Goal: Information Seeking & Learning: Check status

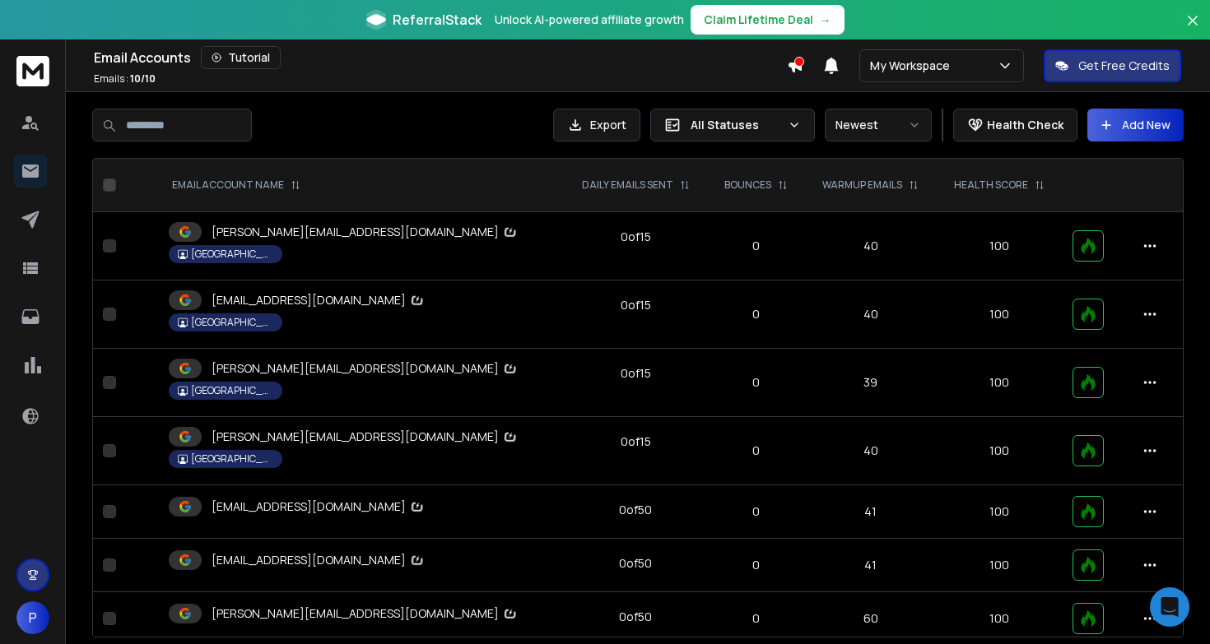
scroll to position [182, 0]
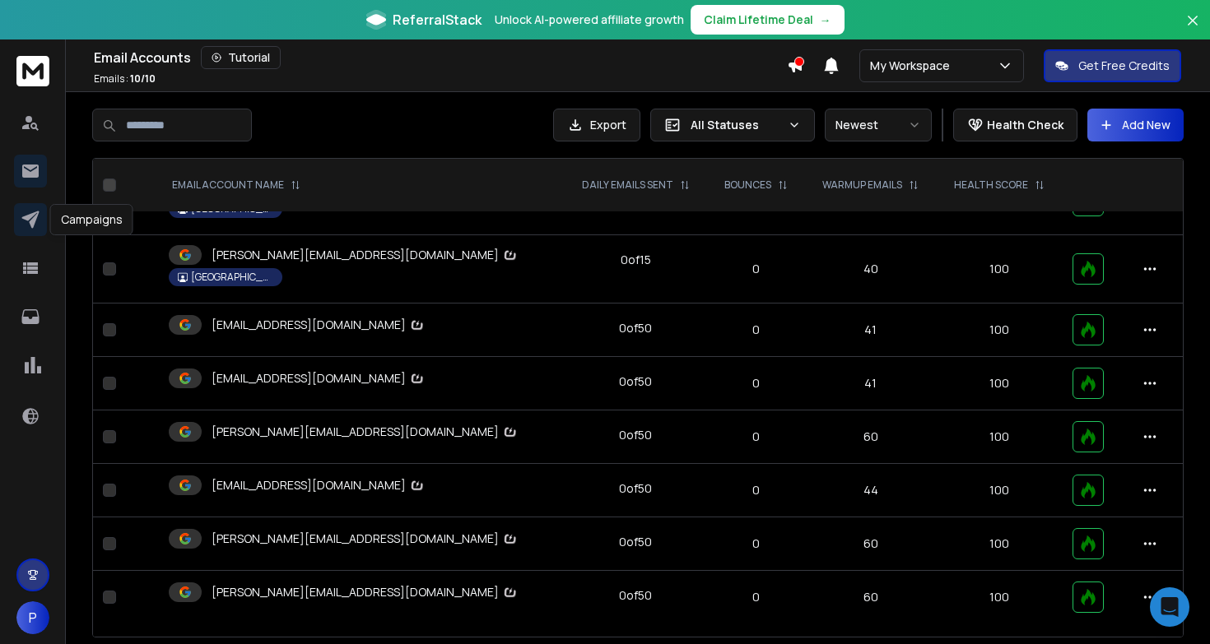
click at [26, 208] on link at bounding box center [30, 219] width 33 height 33
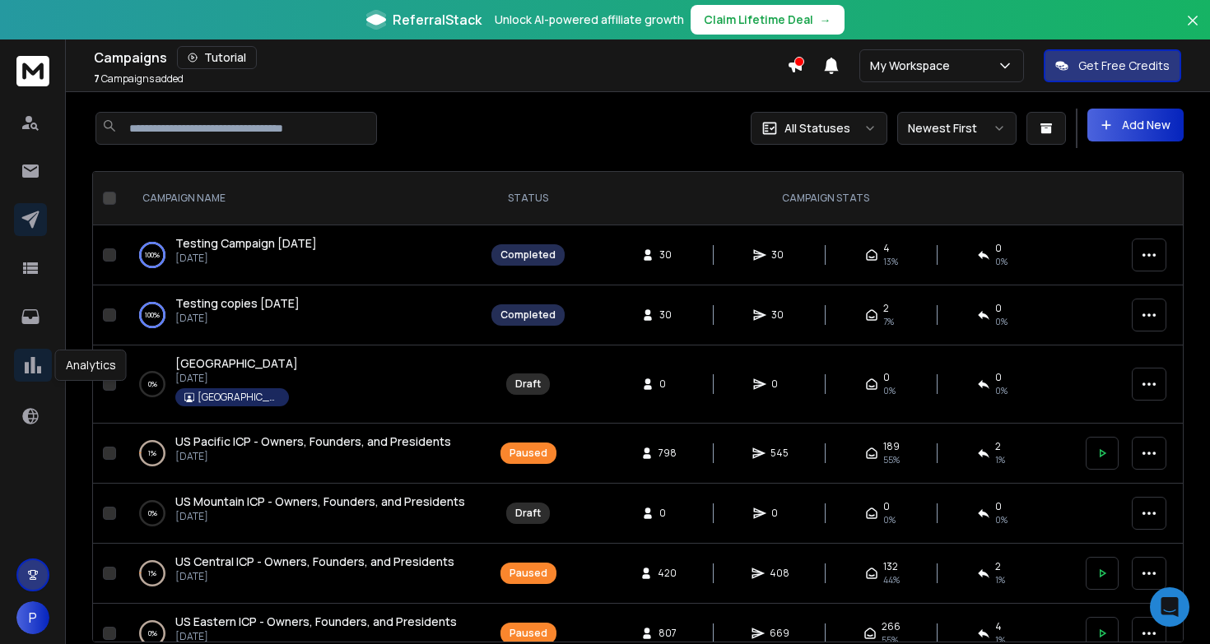
click at [28, 358] on icon at bounding box center [33, 365] width 25 height 25
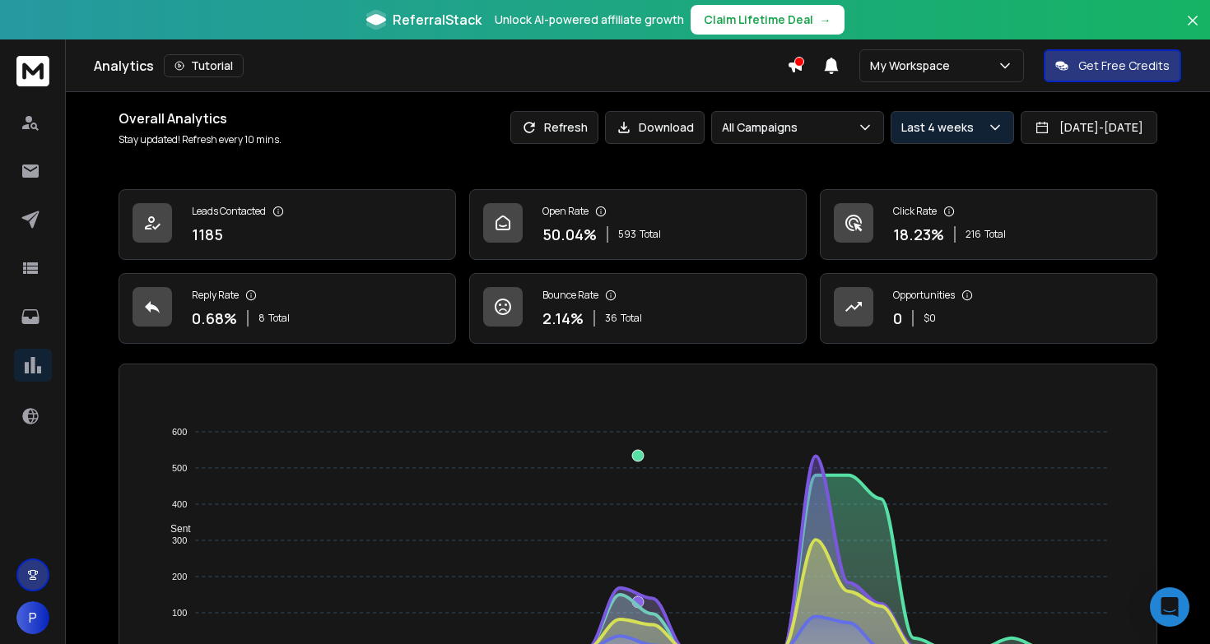
click at [901, 129] on p "Last 4 weeks" at bounding box center [940, 127] width 79 height 16
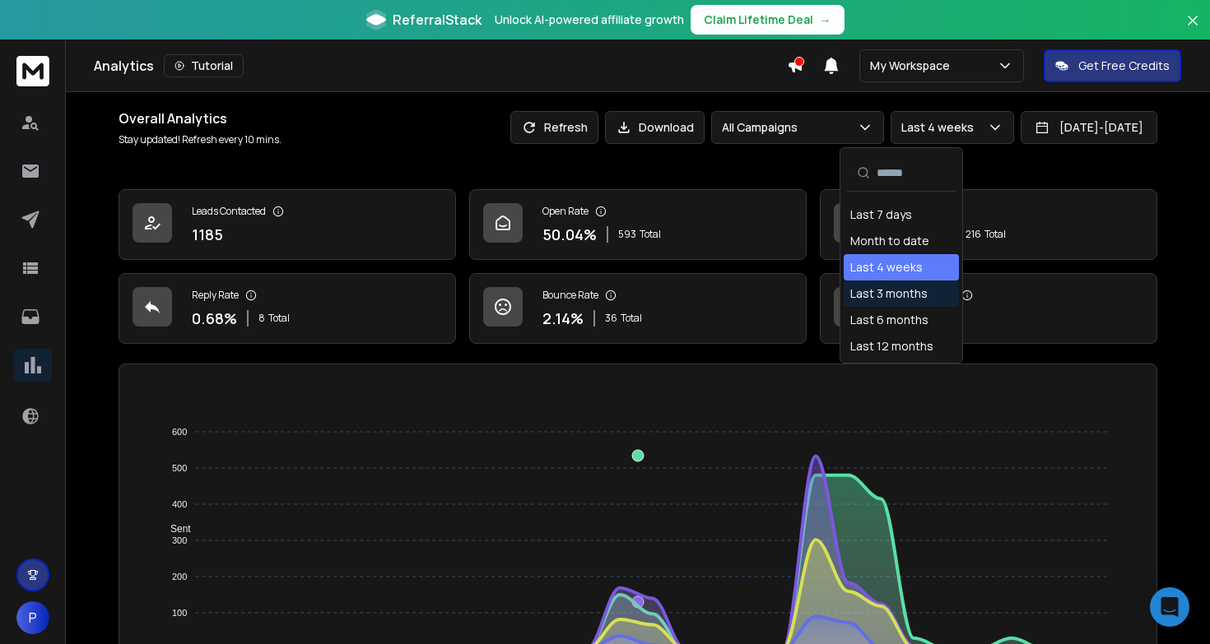
click at [887, 295] on div "Last 3 months" at bounding box center [888, 294] width 77 height 16
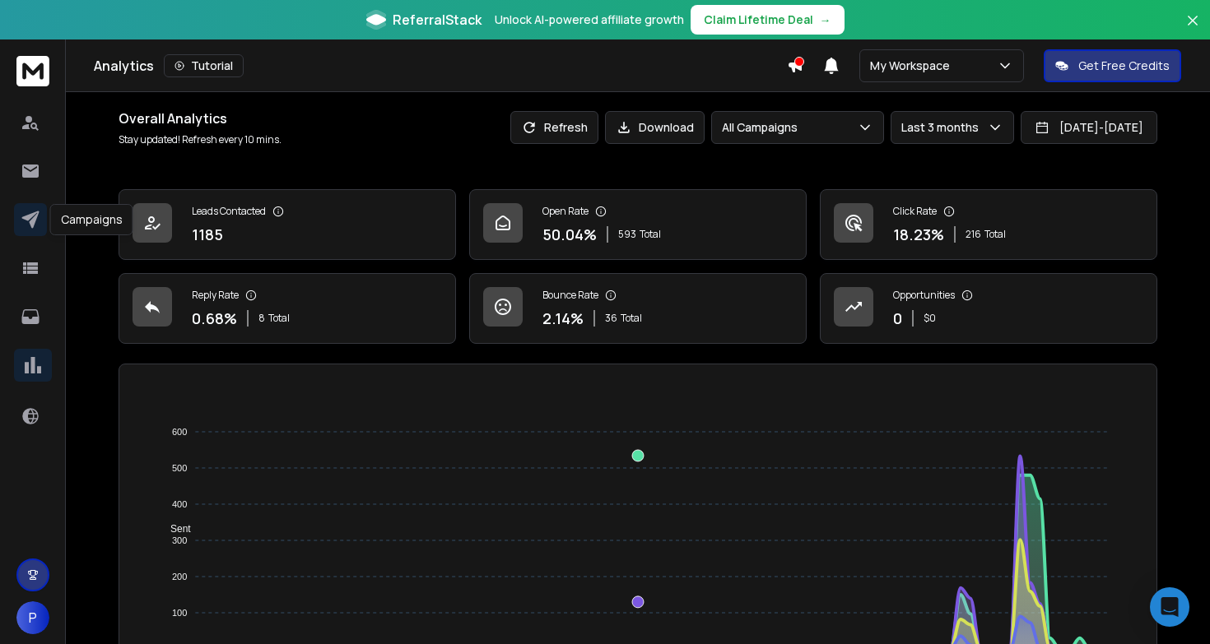
click at [26, 212] on icon at bounding box center [31, 220] width 20 height 20
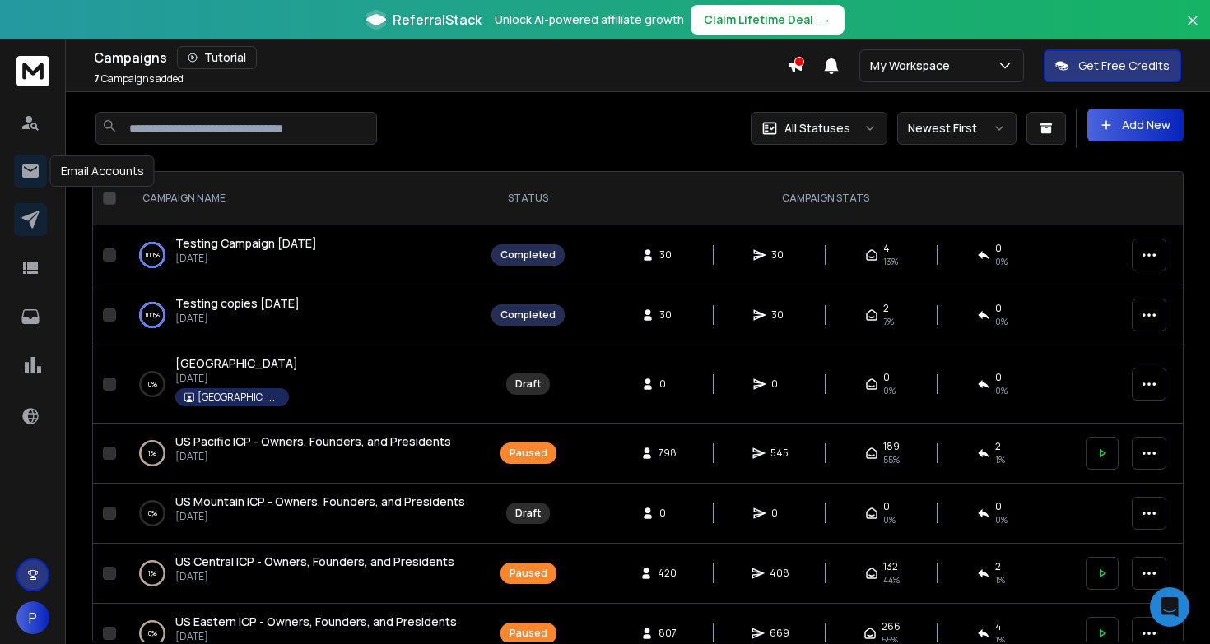
click at [25, 173] on icon at bounding box center [30, 171] width 16 height 13
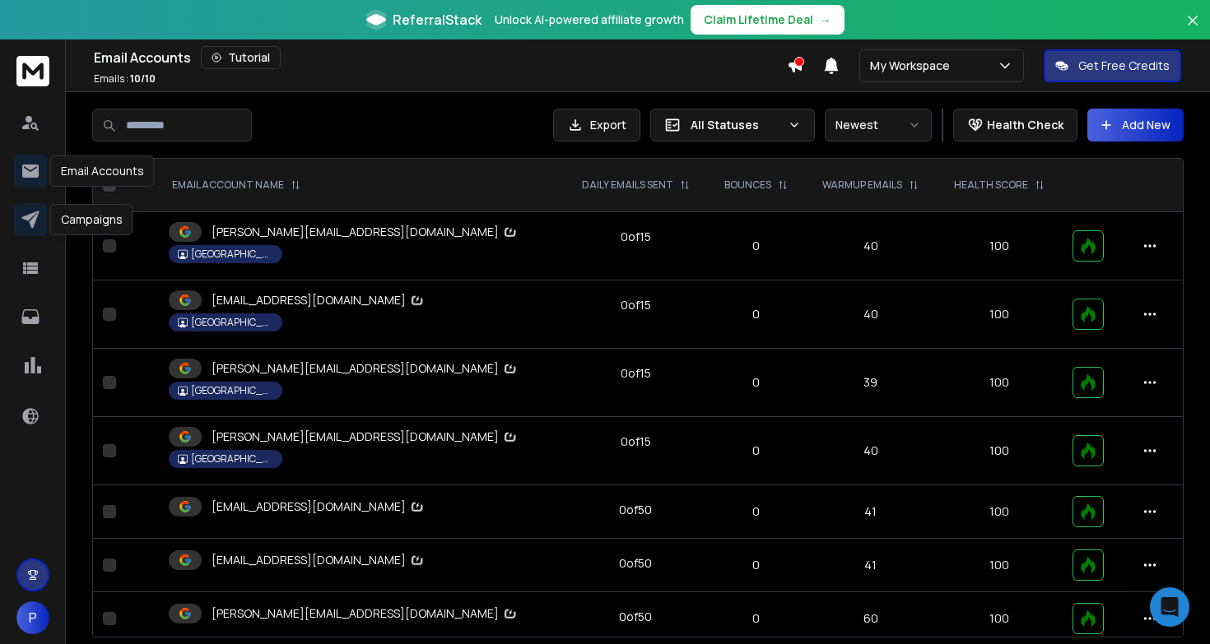
click at [23, 224] on icon at bounding box center [31, 220] width 20 height 20
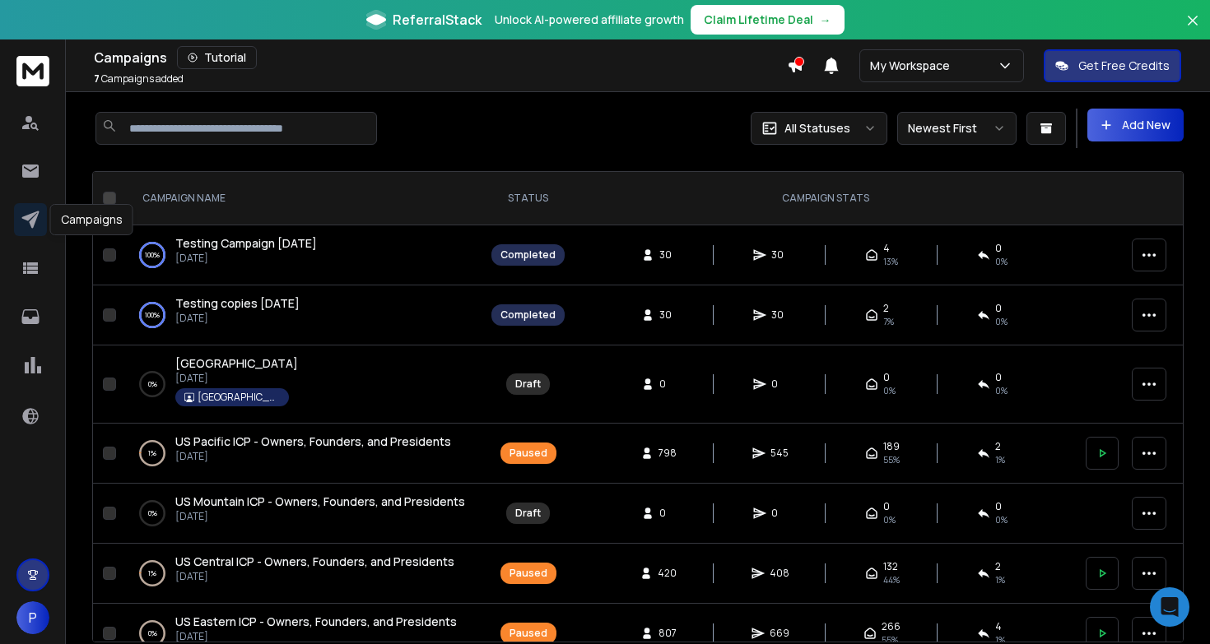
scroll to position [35, 0]
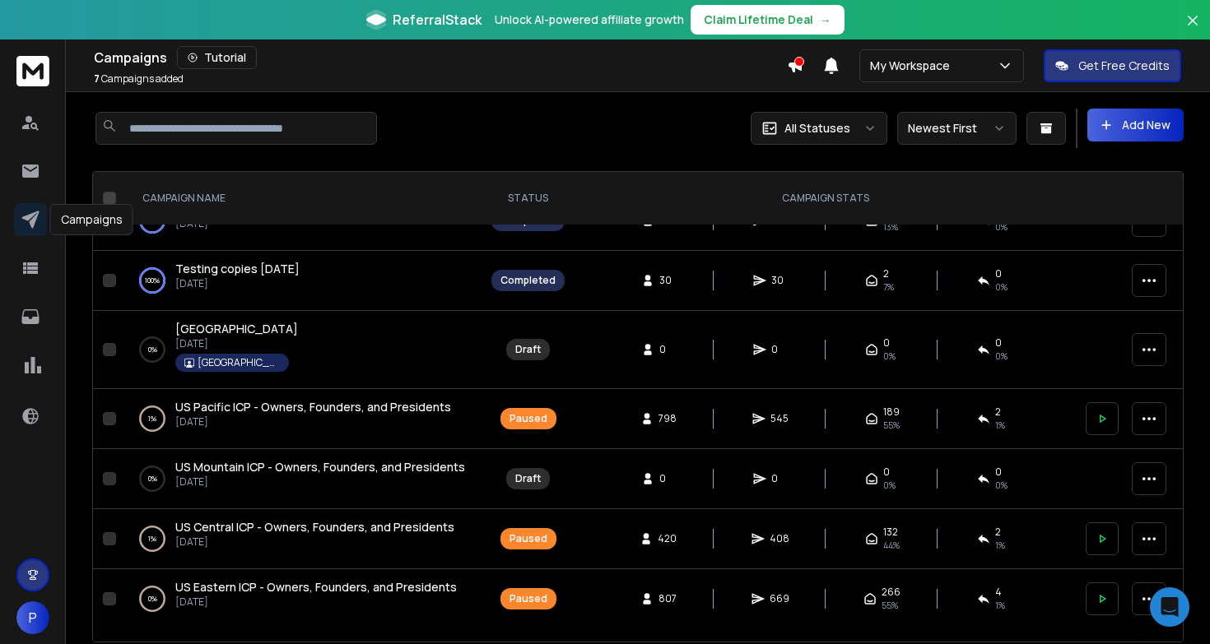
click at [299, 529] on span "US Central ICP - Owners, Founders, and Presidents" at bounding box center [314, 527] width 279 height 16
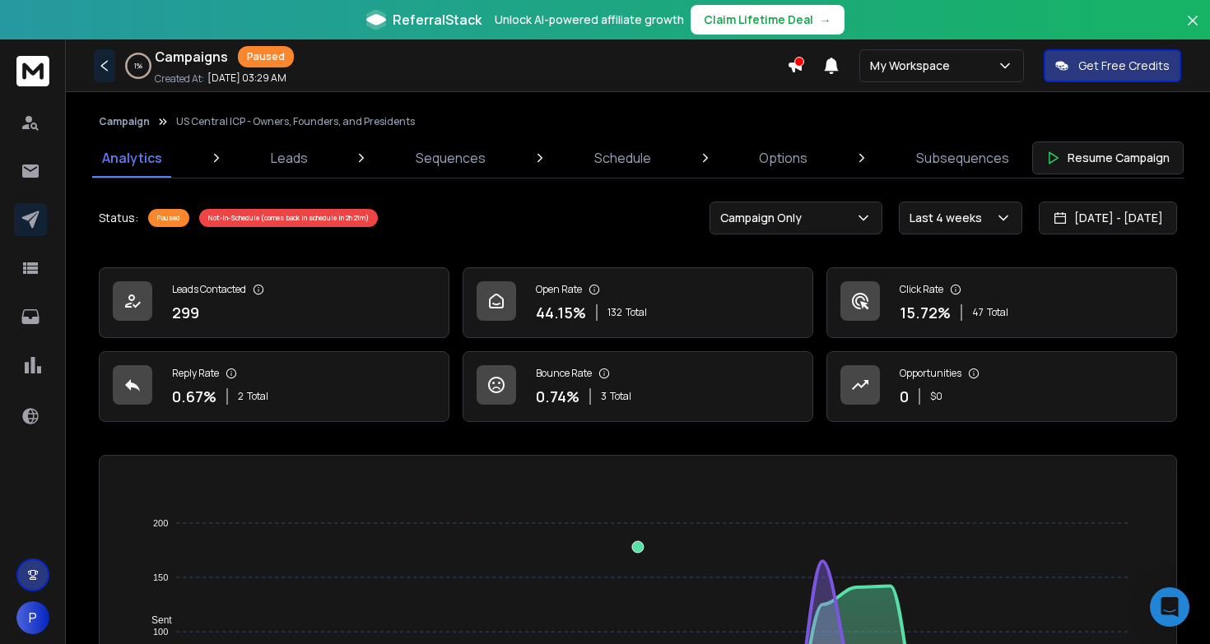
click at [106, 67] on icon at bounding box center [104, 65] width 15 height 15
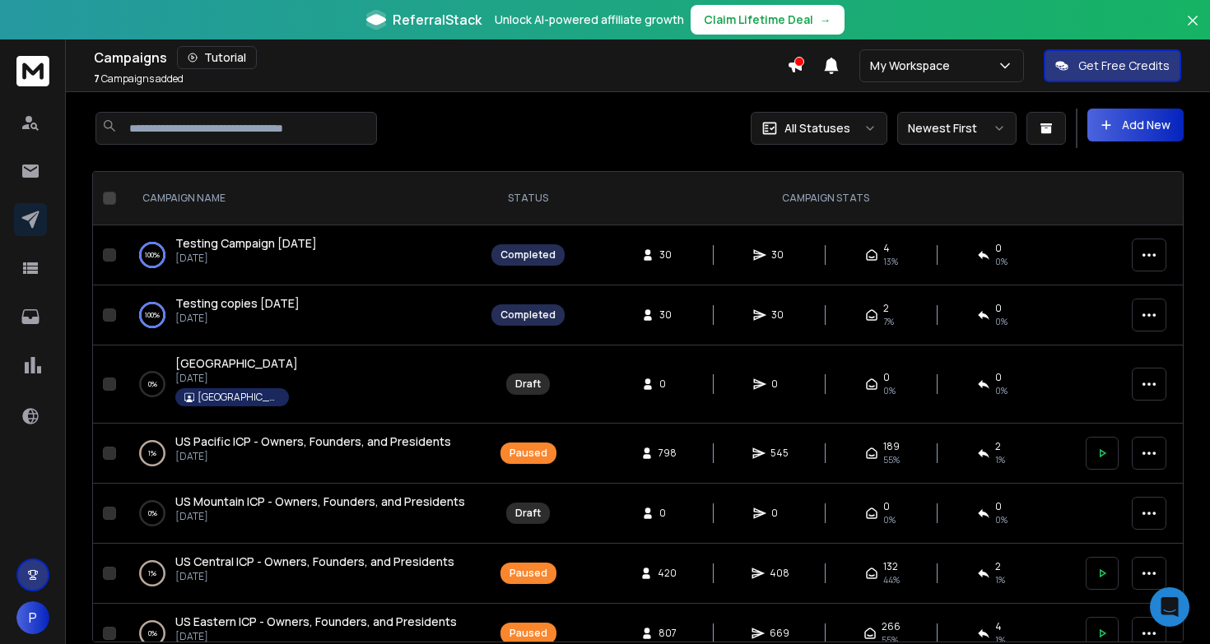
scroll to position [35, 0]
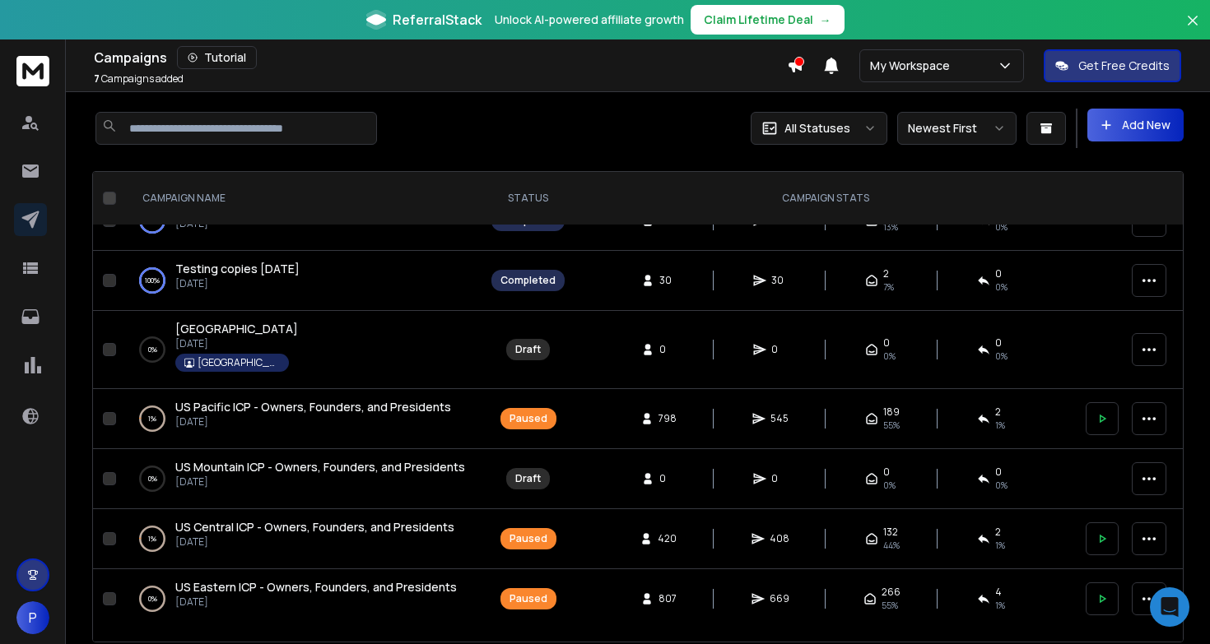
click at [328, 426] on p "[DATE]" at bounding box center [313, 422] width 276 height 13
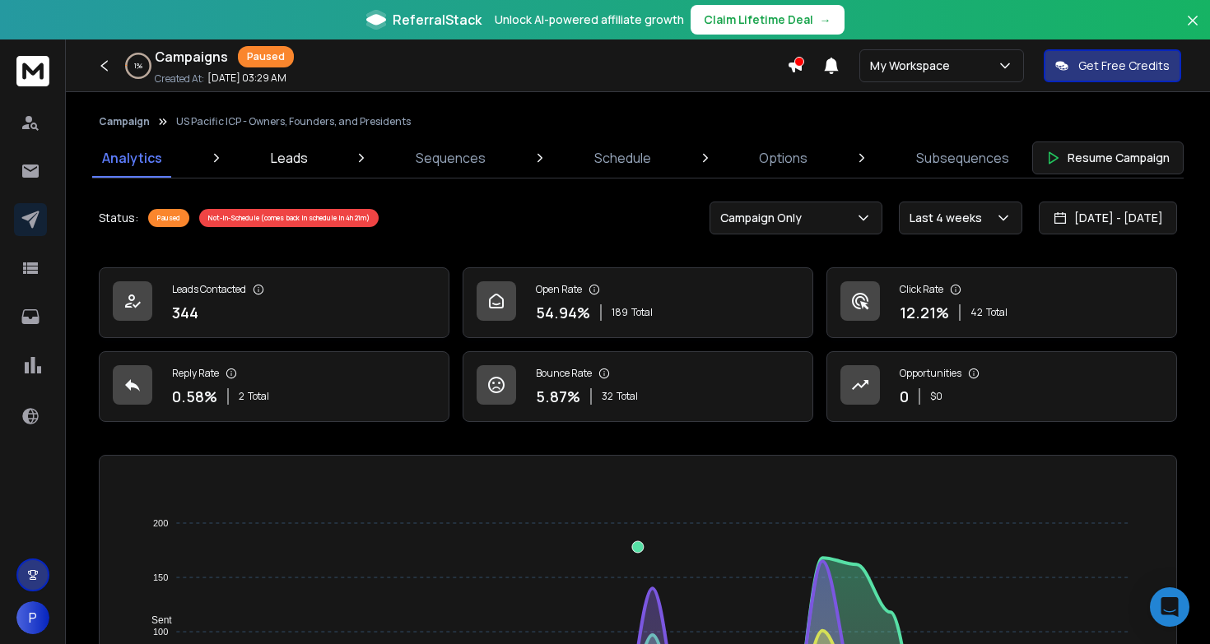
click at [277, 160] on p "Leads" at bounding box center [289, 158] width 37 height 20
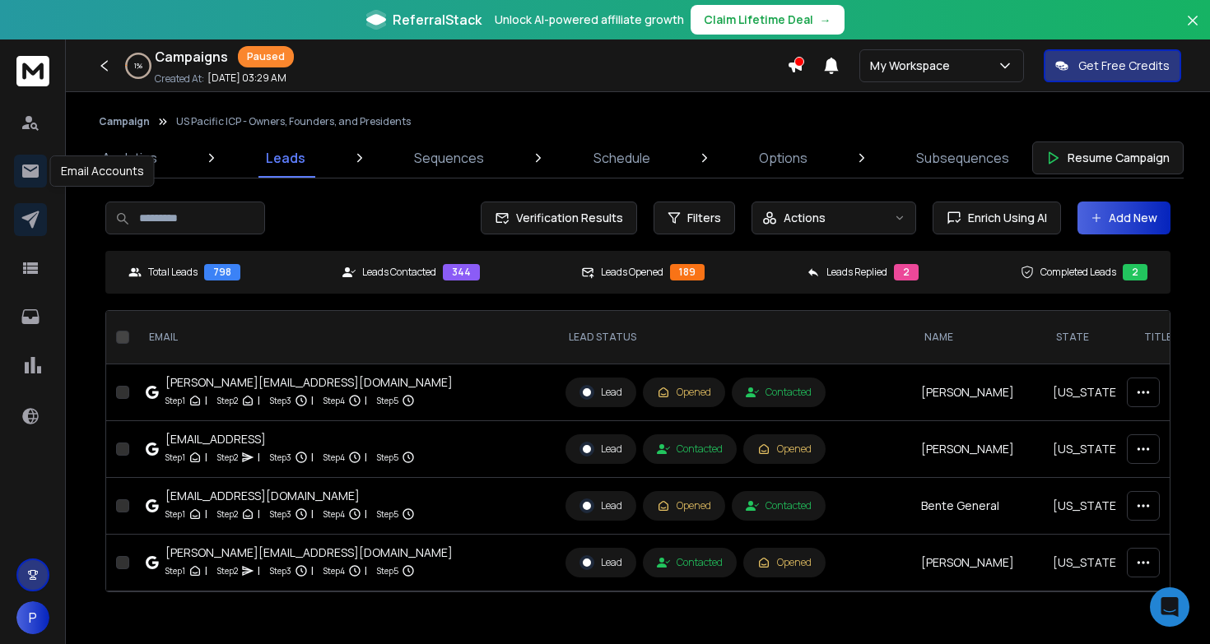
click at [24, 176] on icon at bounding box center [30, 171] width 16 height 13
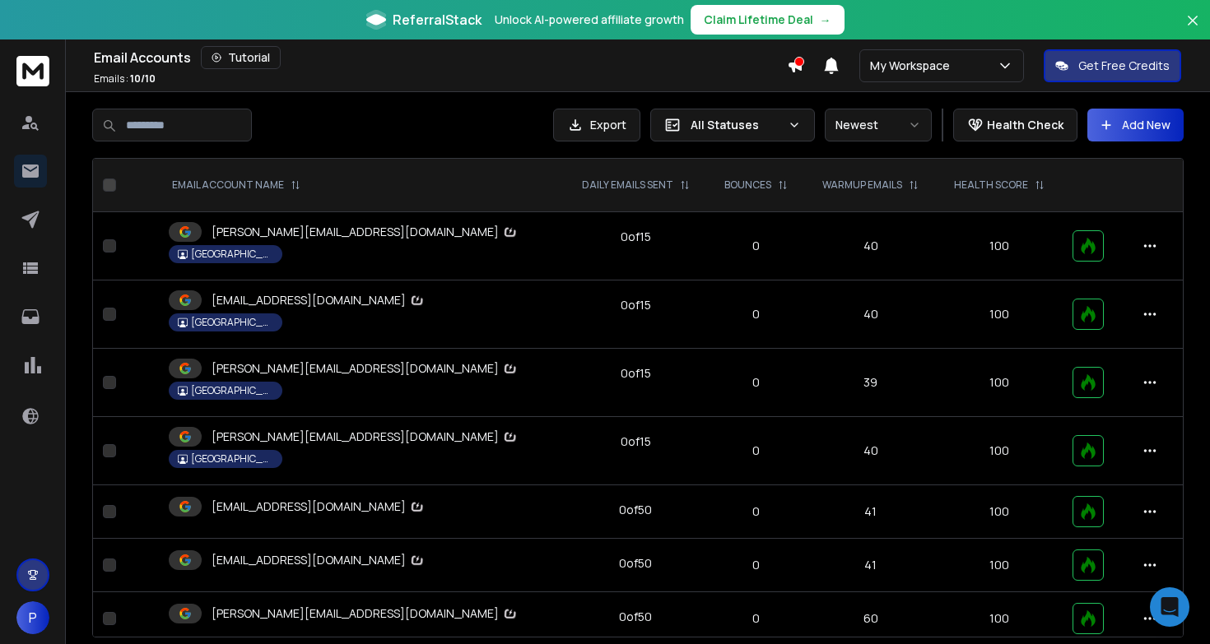
click at [804, 243] on td "40" at bounding box center [870, 246] width 132 height 68
click at [804, 240] on td "40" at bounding box center [870, 246] width 132 height 68
click at [708, 263] on td "0" at bounding box center [756, 246] width 96 height 68
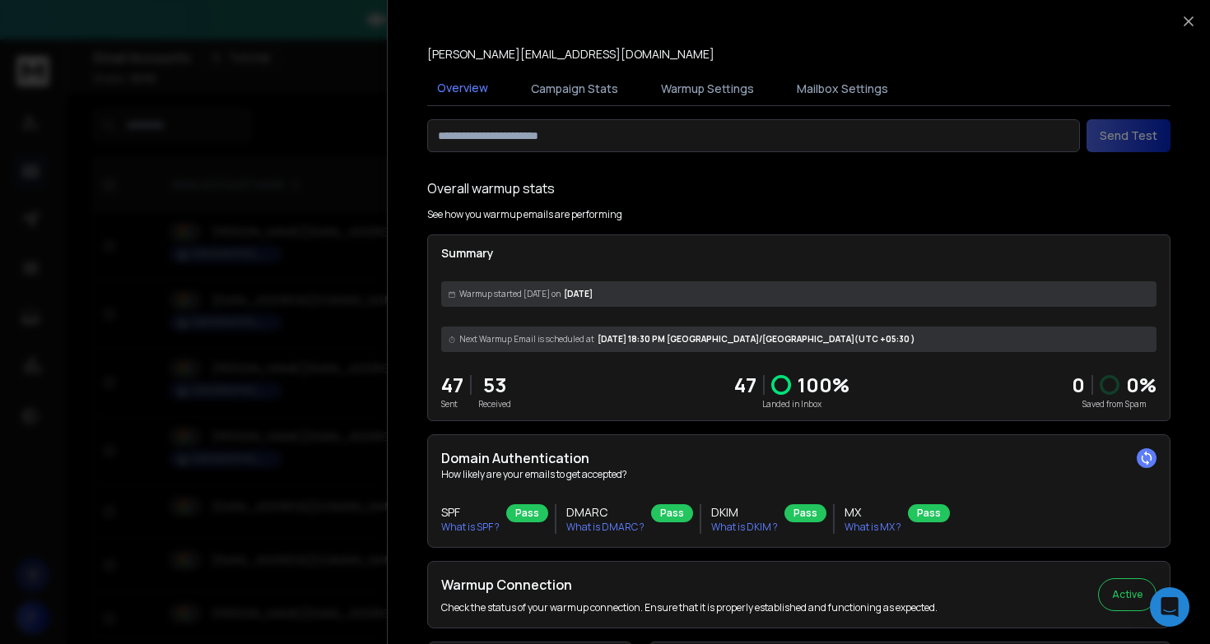
click at [714, 87] on button "Warmup Settings" at bounding box center [707, 89] width 113 height 36
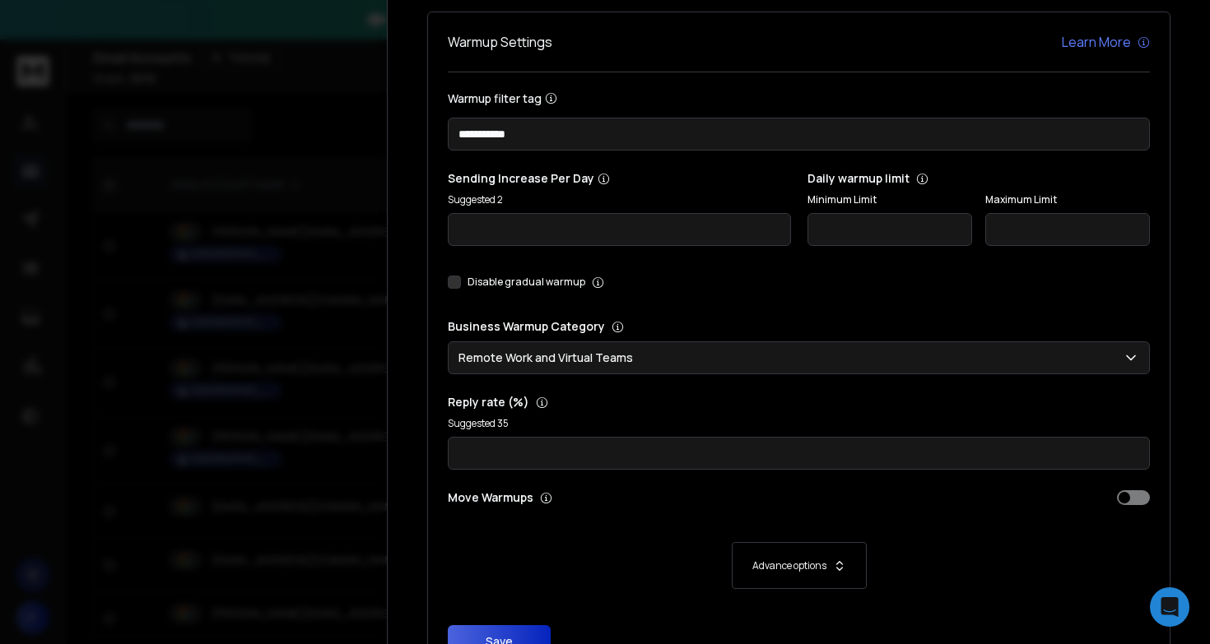
scroll to position [254, 0]
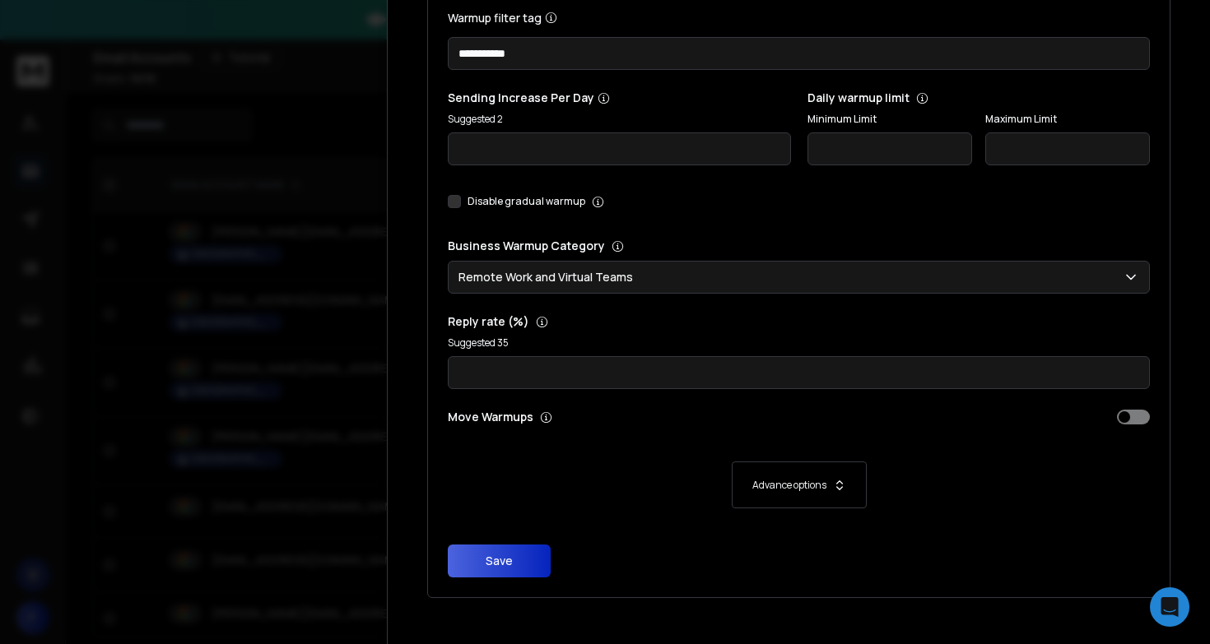
click at [357, 310] on div at bounding box center [605, 322] width 1210 height 644
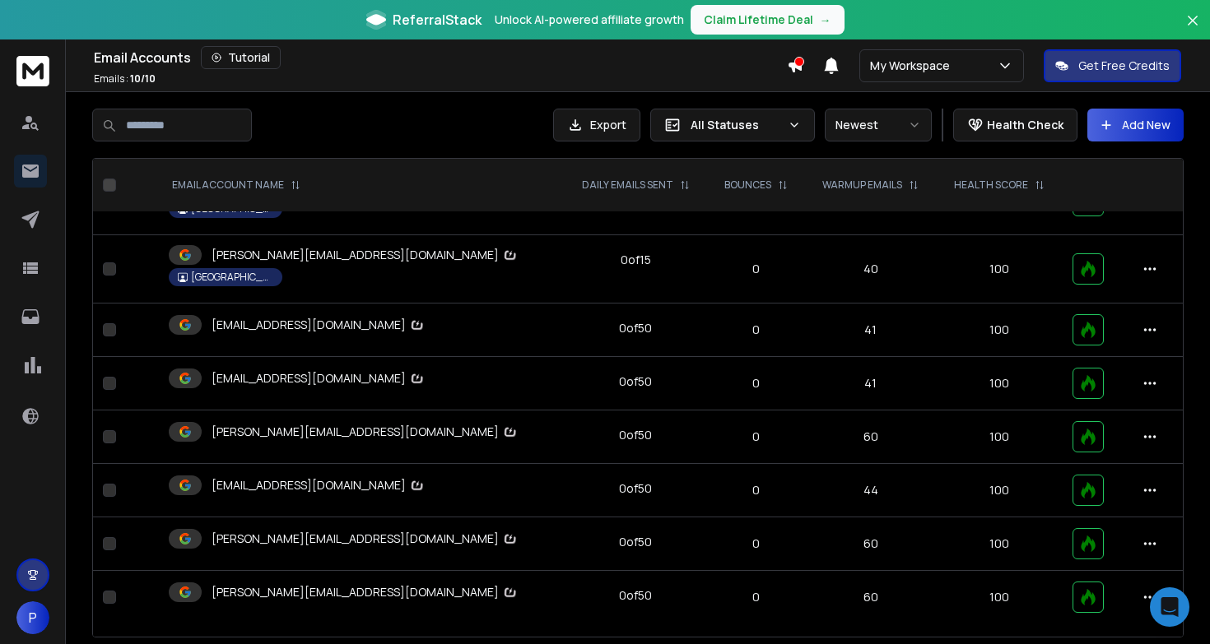
scroll to position [0, 0]
